Goal: Task Accomplishment & Management: Manage account settings

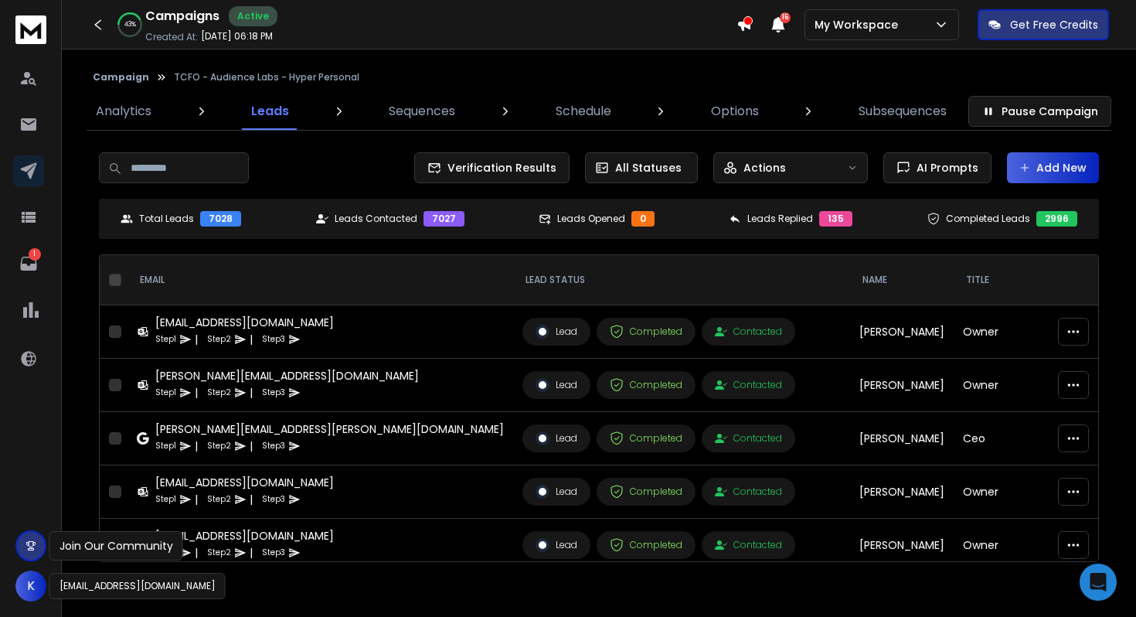
click at [35, 580] on span "K" at bounding box center [30, 586] width 31 height 31
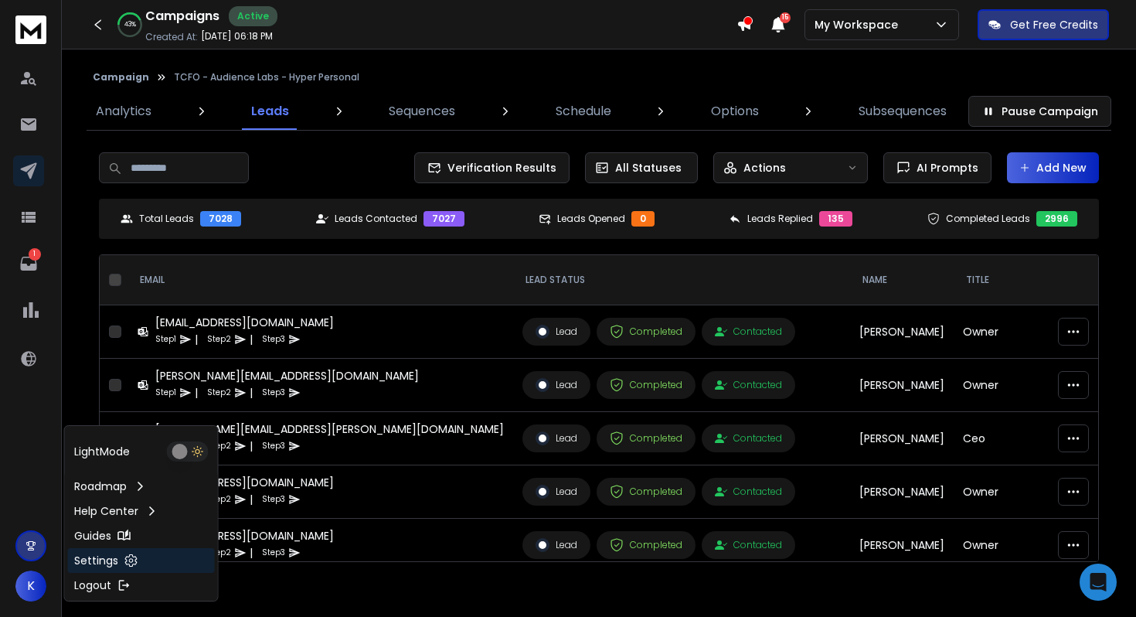
click at [104, 556] on p "Settings" at bounding box center [96, 560] width 44 height 15
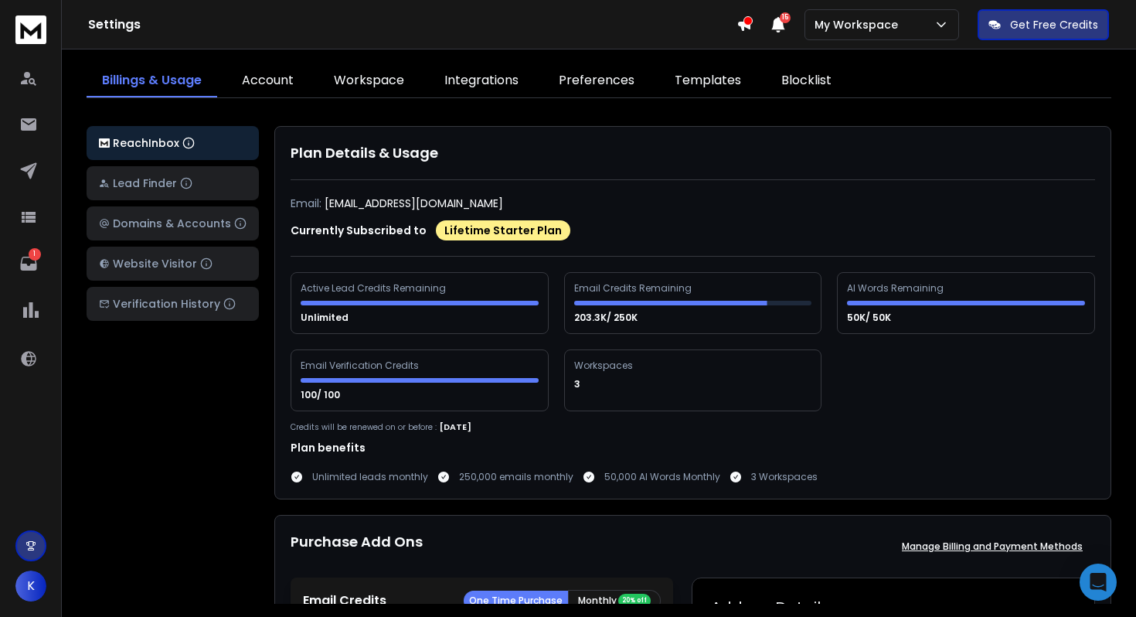
click at [350, 85] on link "Workspace" at bounding box center [369, 81] width 101 height 32
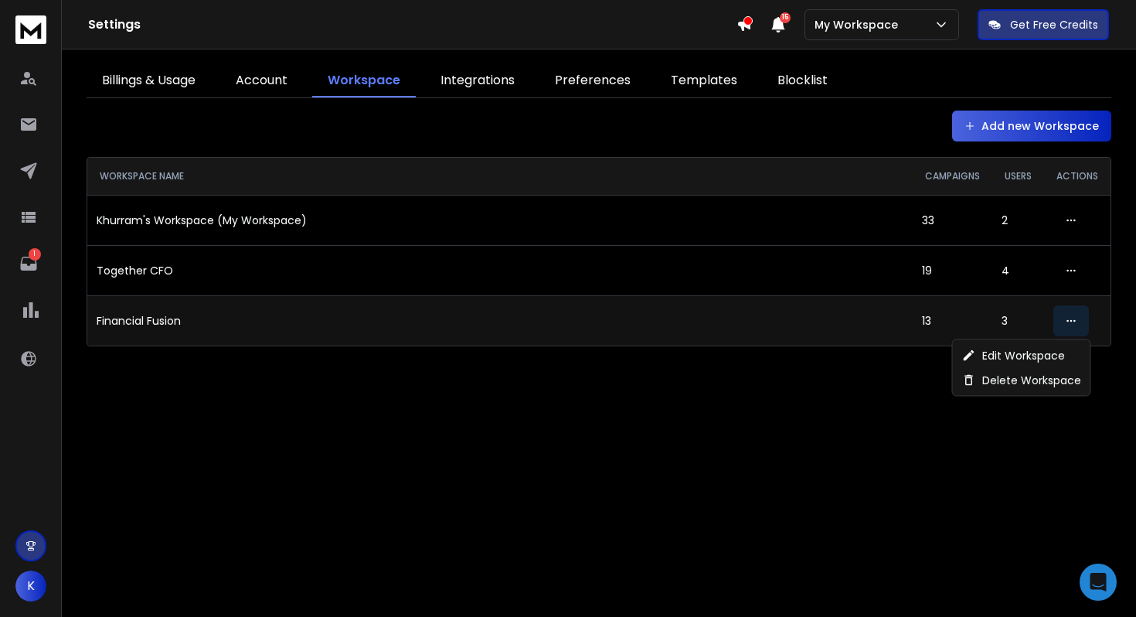
click at [1076, 316] on icon "button" at bounding box center [1071, 320] width 11 height 11
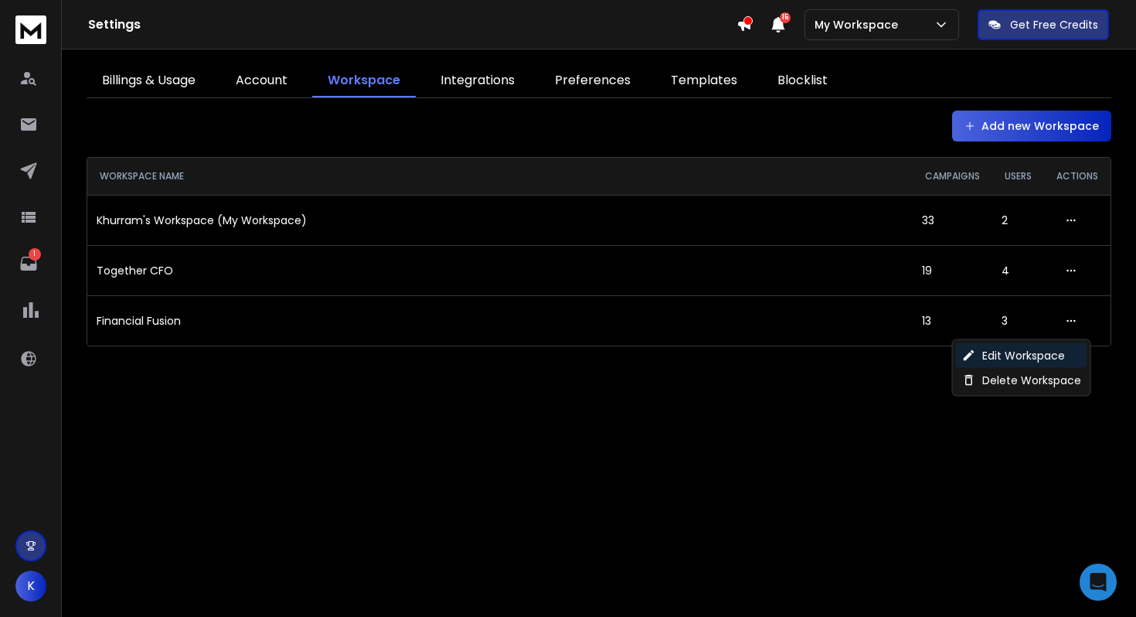
click at [1058, 350] on p "Edit Workspace" at bounding box center [1024, 355] width 83 height 15
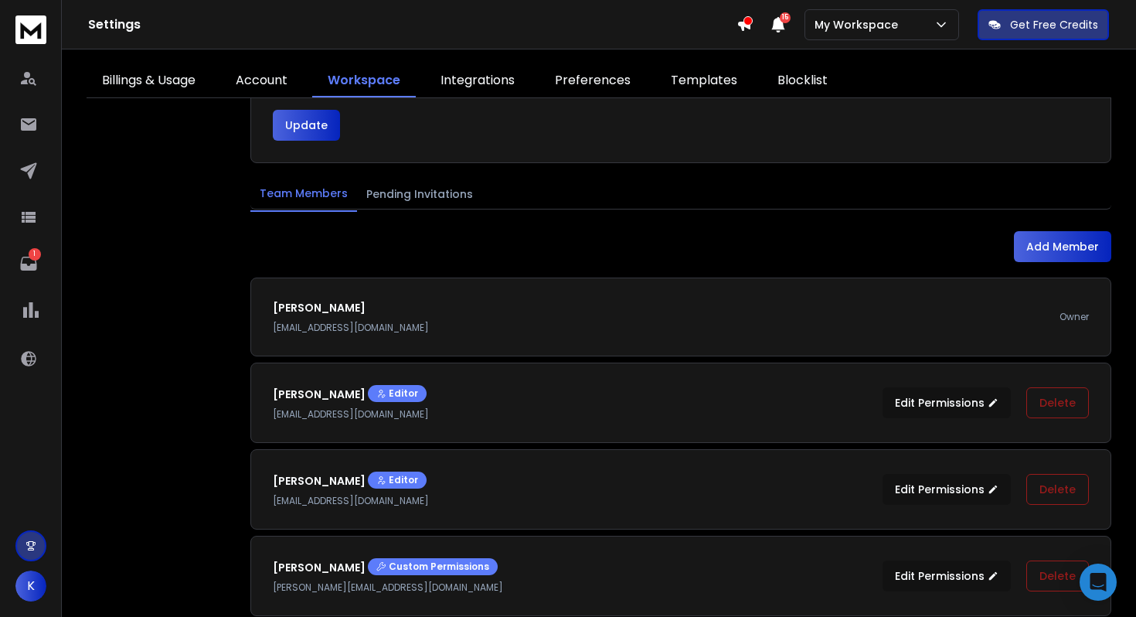
scroll to position [15, 0]
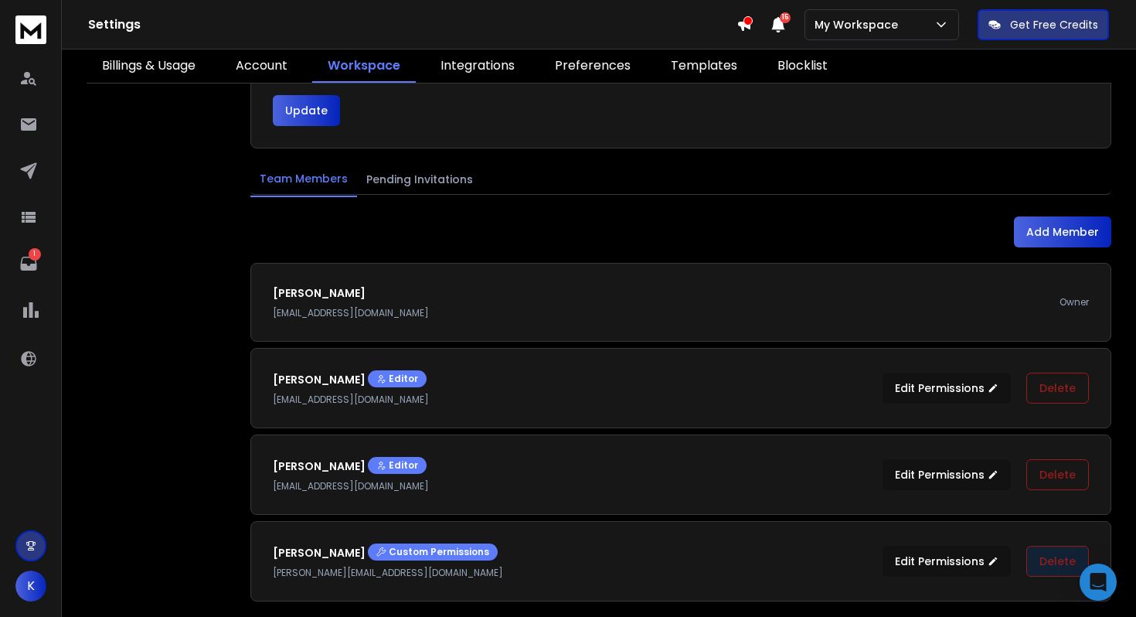
click at [1064, 564] on button "Delete" at bounding box center [1058, 561] width 63 height 31
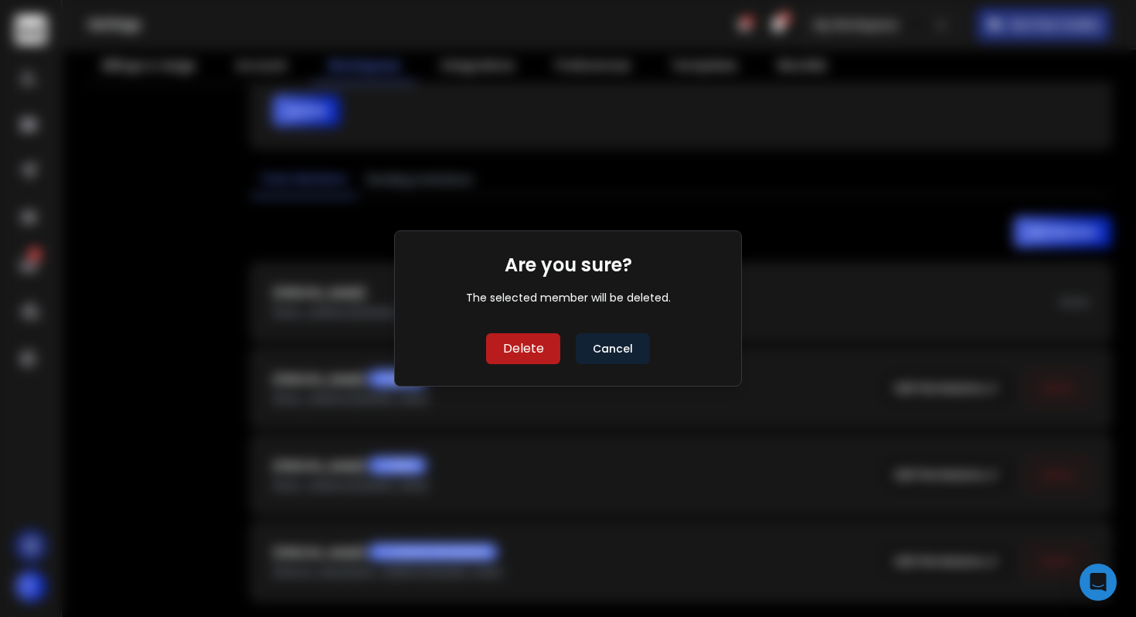
click at [552, 344] on button "Delete" at bounding box center [523, 348] width 74 height 31
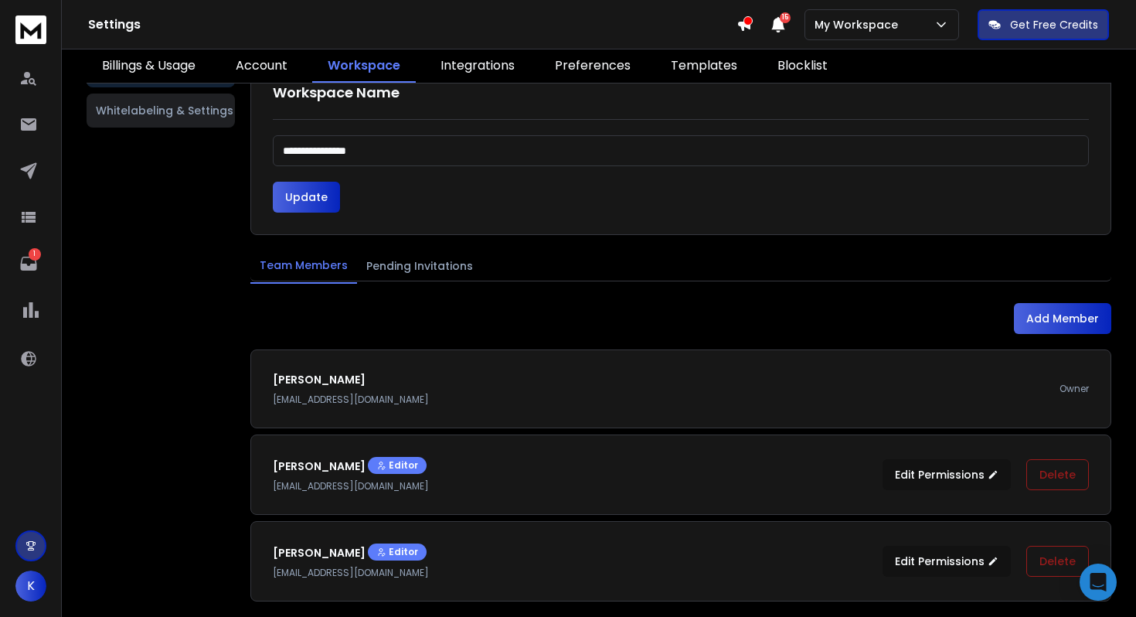
scroll to position [0, 0]
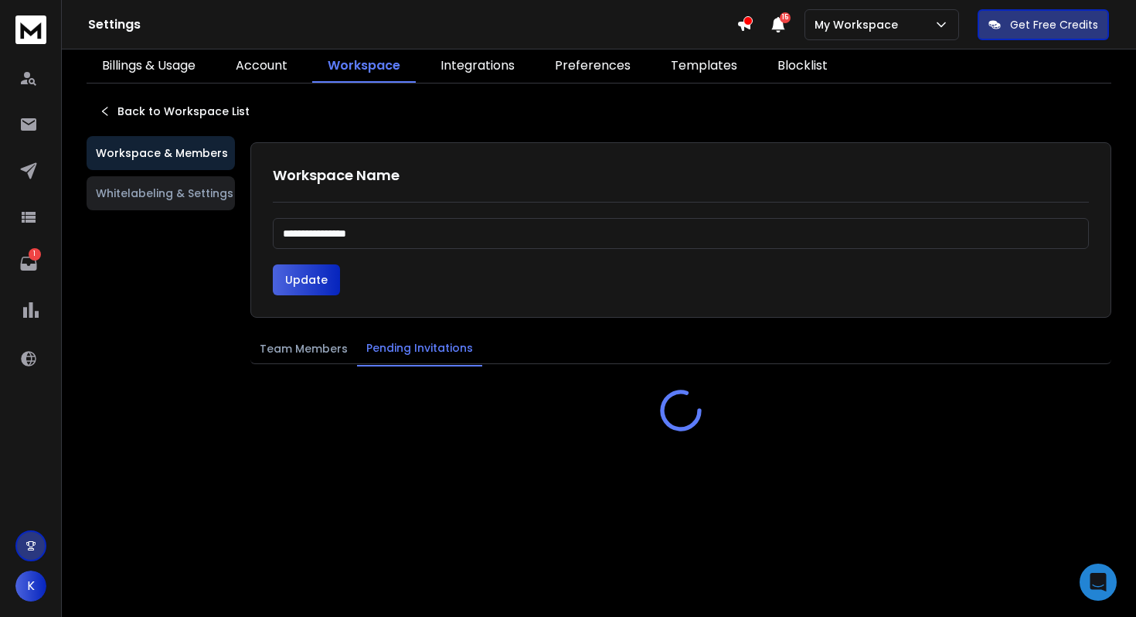
click at [420, 274] on div "**********" at bounding box center [680, 288] width 861 height 293
click at [334, 346] on button "Team Members" at bounding box center [303, 349] width 107 height 34
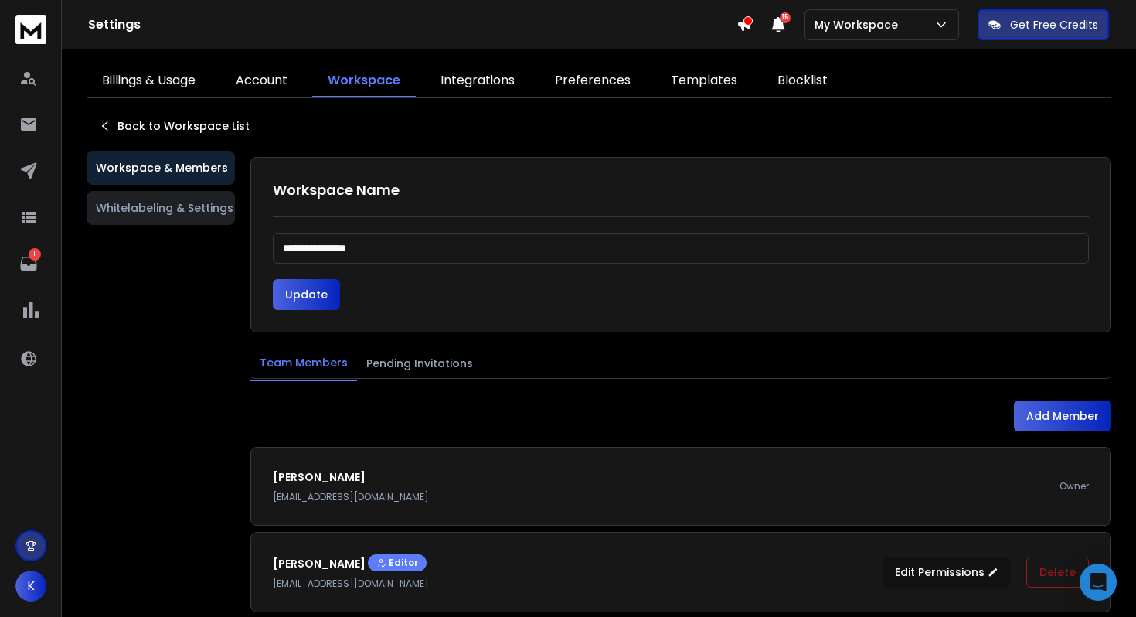
click at [1077, 416] on button "Add Member" at bounding box center [1062, 415] width 97 height 31
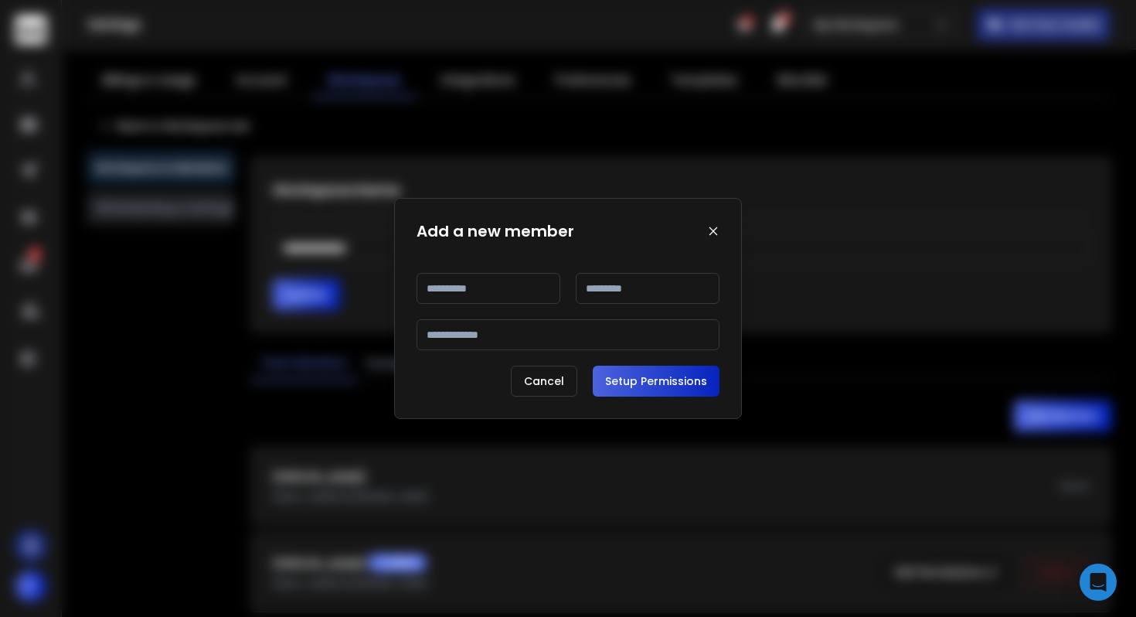
click at [473, 277] on input at bounding box center [489, 288] width 144 height 31
type input "****"
type input "*****"
type input "**********"
click at [648, 385] on button "Setup Permissions" at bounding box center [656, 381] width 127 height 31
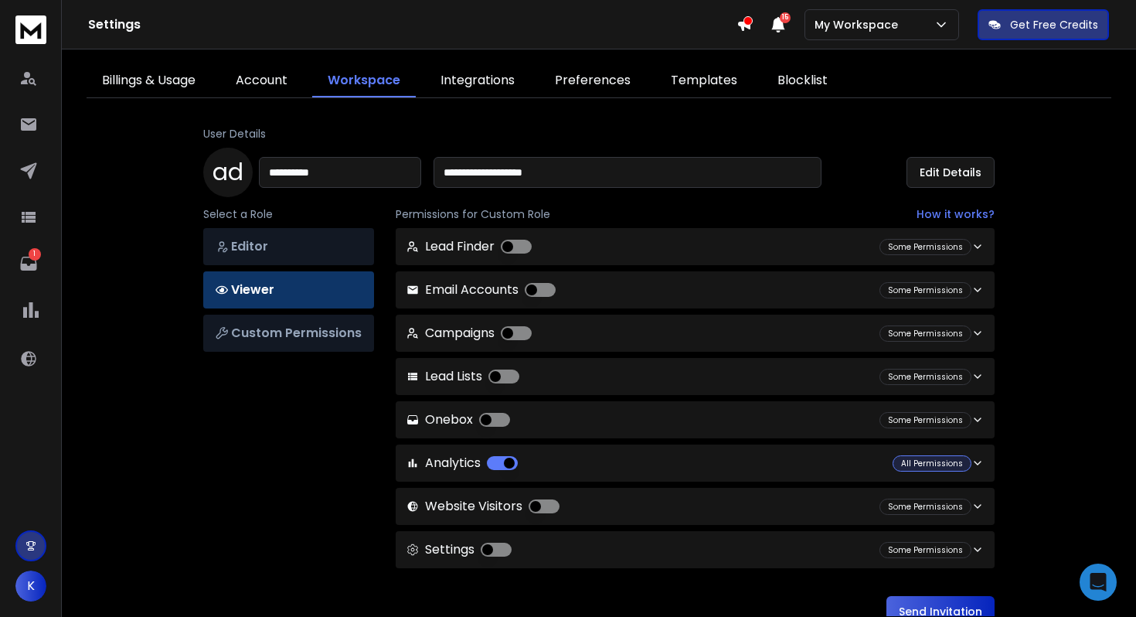
scroll to position [105, 0]
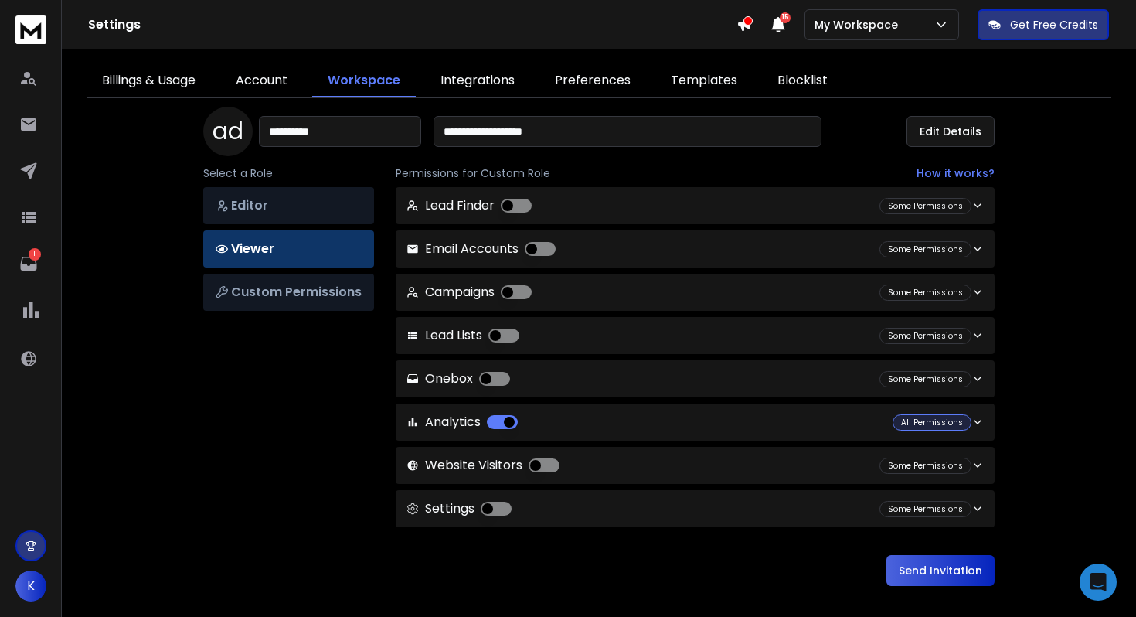
click at [928, 566] on button "Send Invitation" at bounding box center [941, 570] width 108 height 31
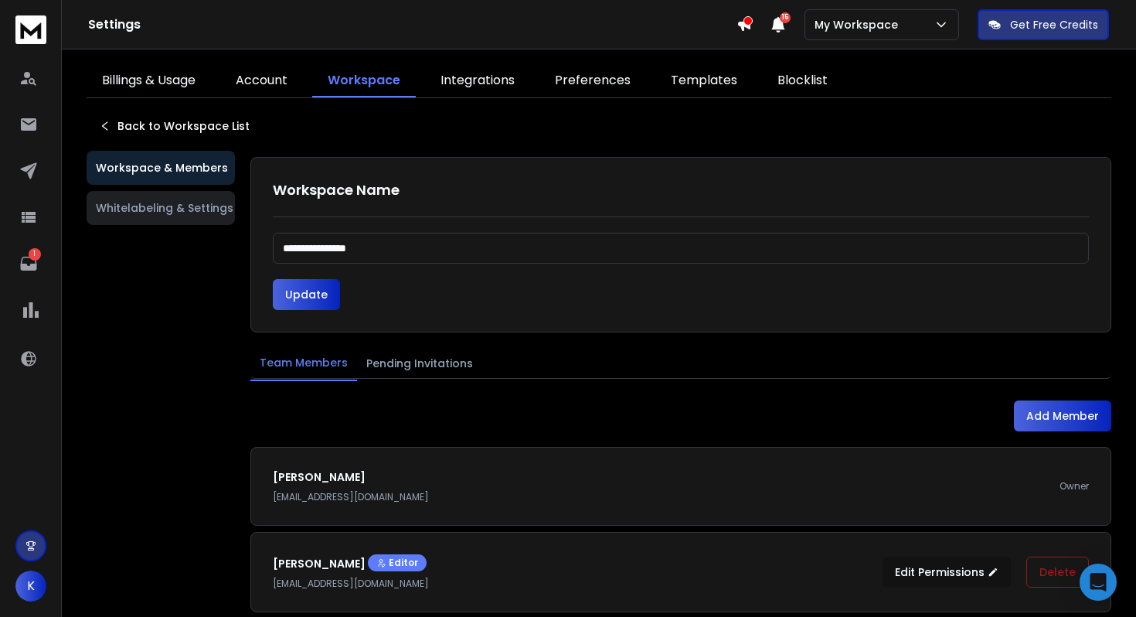
click at [158, 127] on p "Back to Workspace List" at bounding box center [184, 125] width 132 height 15
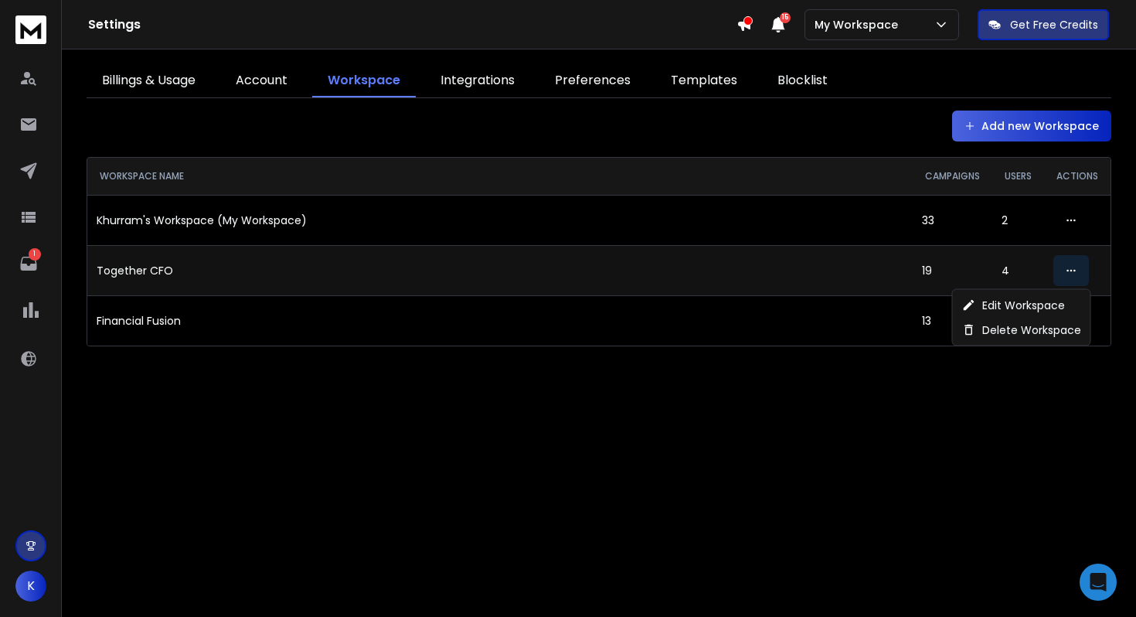
click at [1065, 269] on button "button" at bounding box center [1072, 270] width 36 height 31
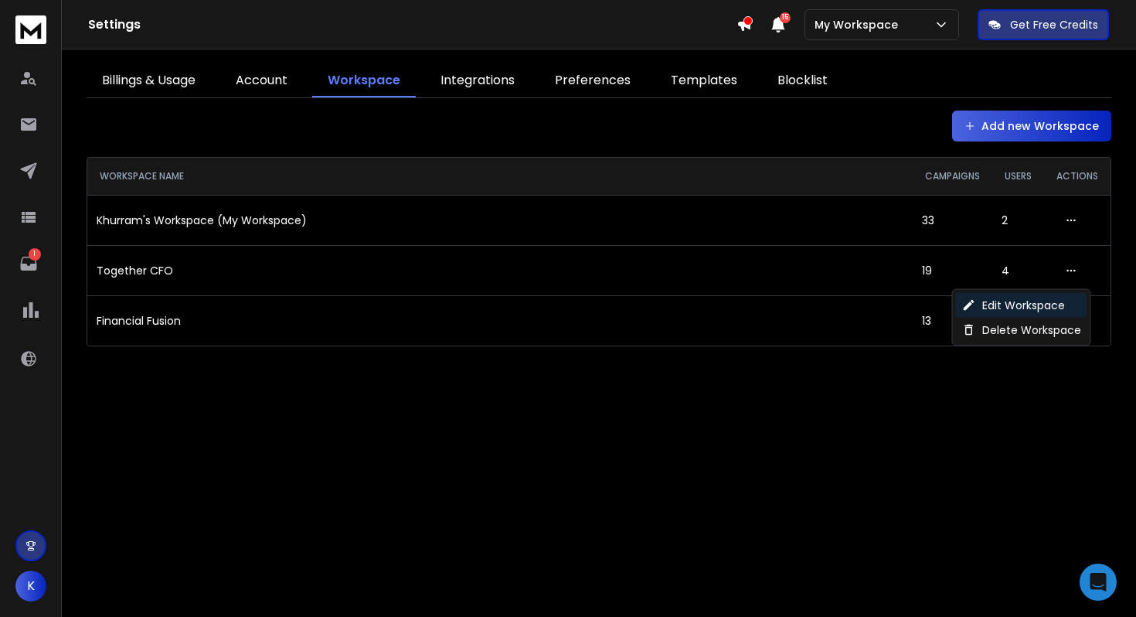
click at [1003, 301] on p "Edit Workspace" at bounding box center [1024, 305] width 83 height 15
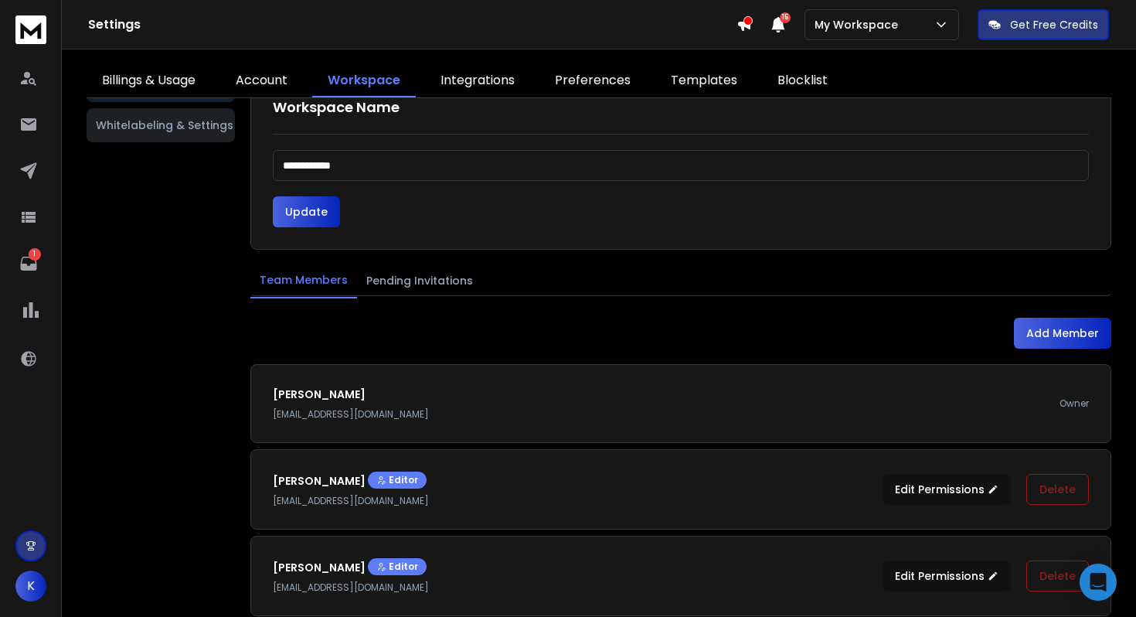
scroll to position [15, 0]
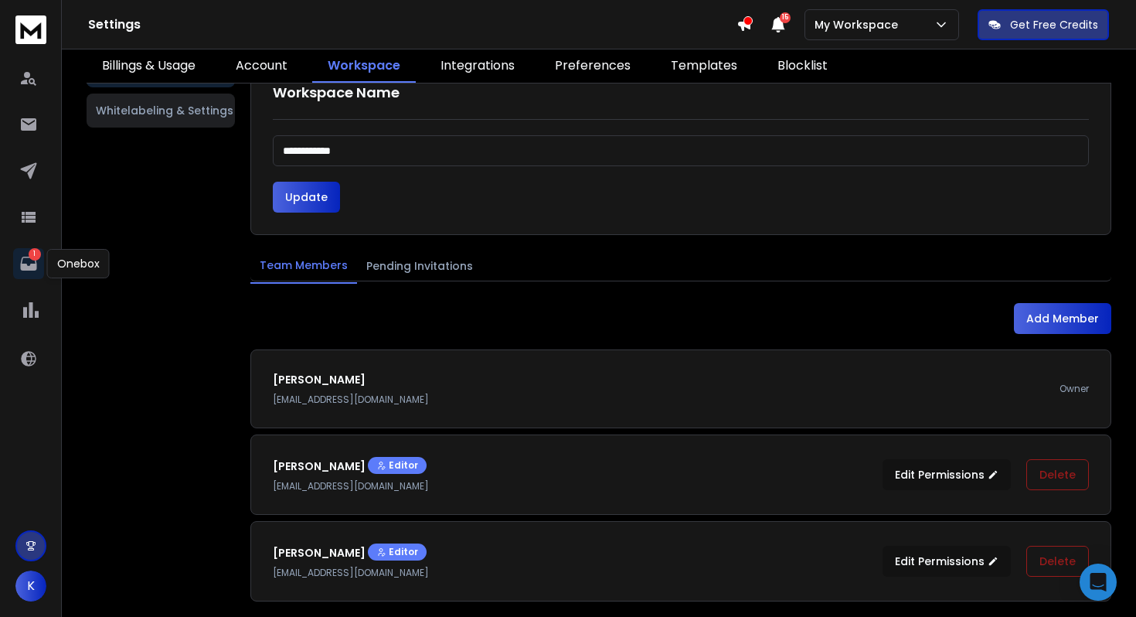
click at [35, 254] on p "1" at bounding box center [35, 254] width 12 height 12
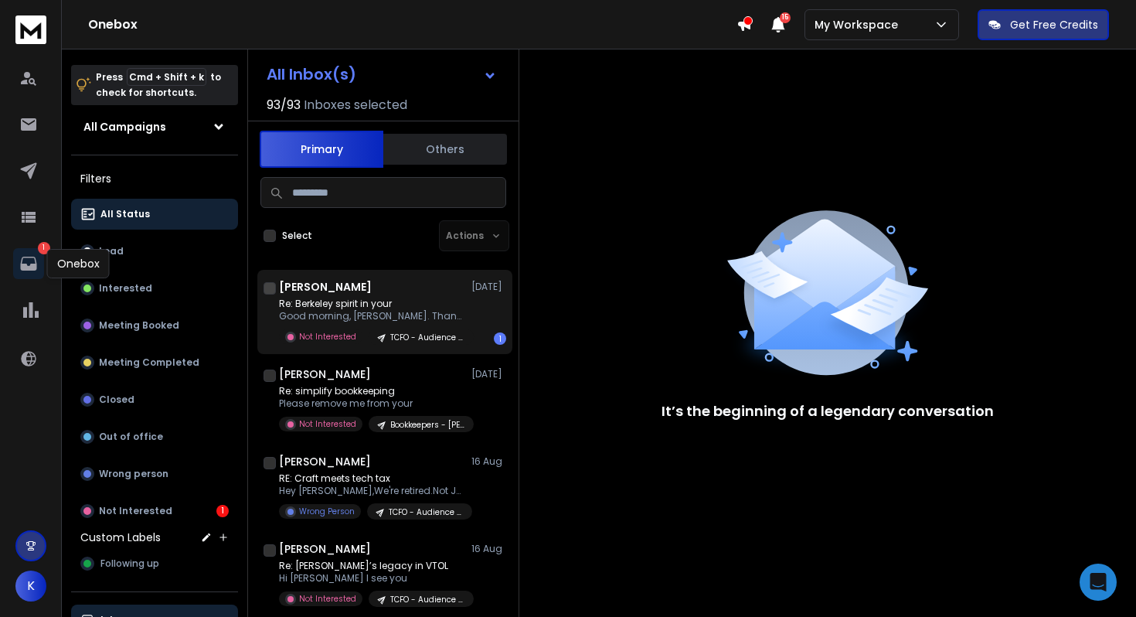
click at [416, 288] on div "[PERSON_NAME] [DATE]" at bounding box center [392, 286] width 227 height 15
